Goal: Task Accomplishment & Management: Manage account settings

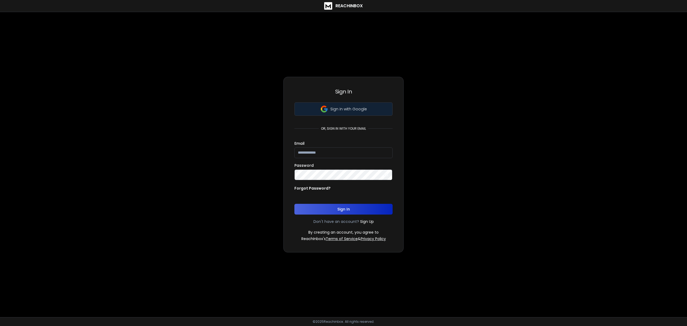
click at [326, 110] on icon at bounding box center [324, 109] width 8 height 8
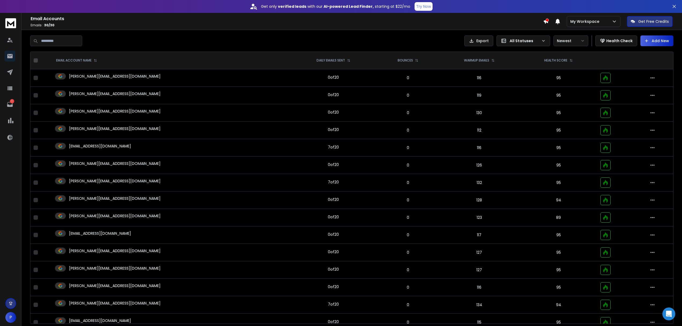
click at [0, 99] on div "1 P" at bounding box center [10, 170] width 21 height 315
click at [9, 103] on icon at bounding box center [10, 104] width 6 height 6
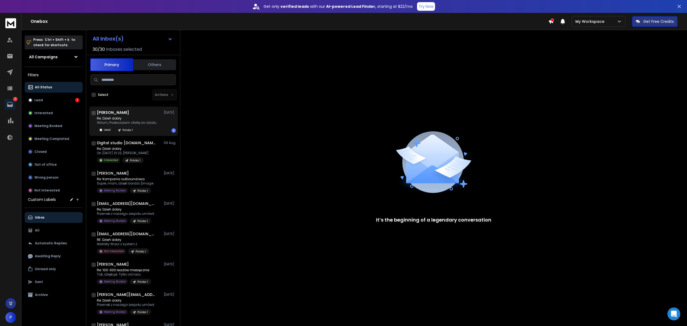
click at [122, 114] on h1 "[PERSON_NAME]" at bounding box center [113, 112] width 32 height 5
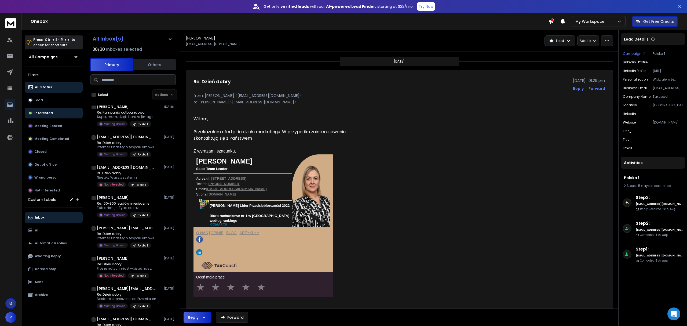
scroll to position [71, 0]
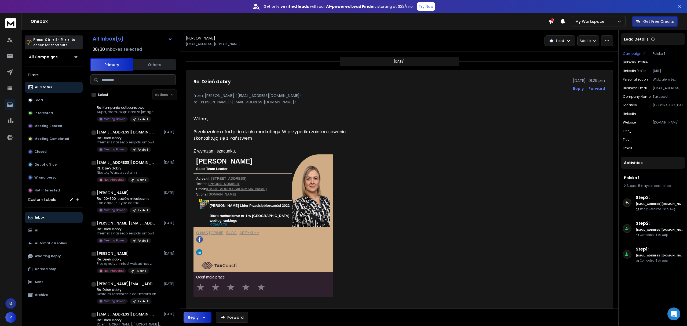
click at [50, 110] on button "Interested" at bounding box center [54, 113] width 58 height 11
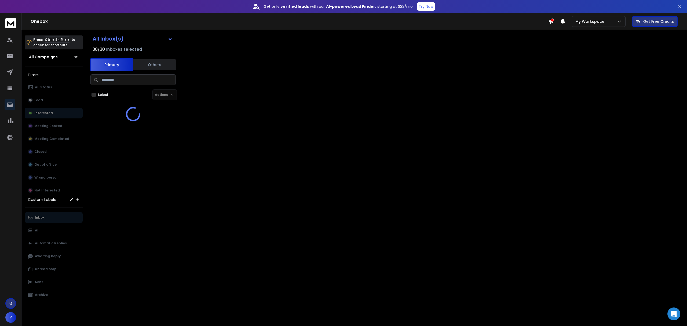
scroll to position [0, 0]
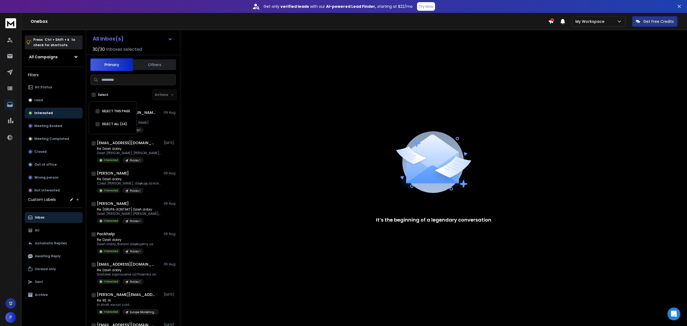
click at [155, 63] on button "Others" at bounding box center [154, 65] width 43 height 12
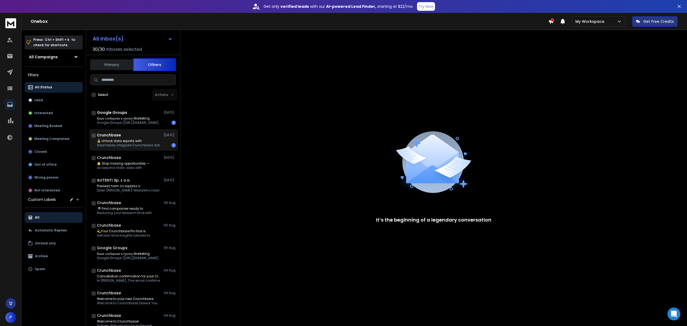
click at [143, 141] on p "🔓 Unlock data exports with" at bounding box center [129, 141] width 64 height 4
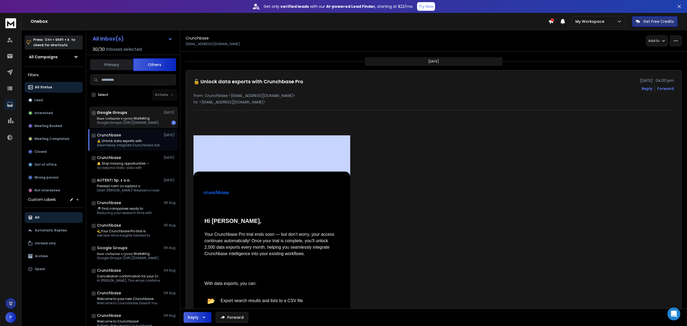
click at [144, 122] on p "Google Groups ([URL][DOMAIN_NAME][DOMAIN_NAME]) Запись, которую вы" at bounding box center [129, 122] width 64 height 4
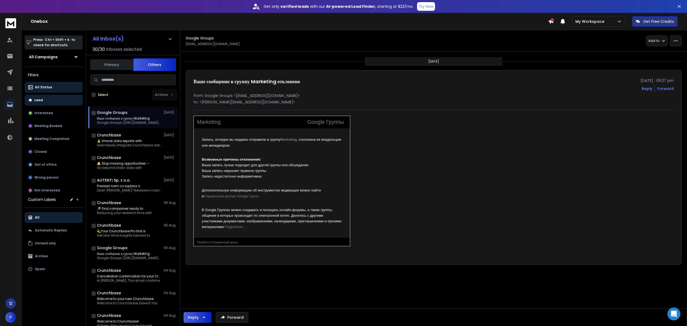
click at [49, 101] on button "Lead" at bounding box center [54, 100] width 58 height 11
